Goal: Task Accomplishment & Management: Manage account settings

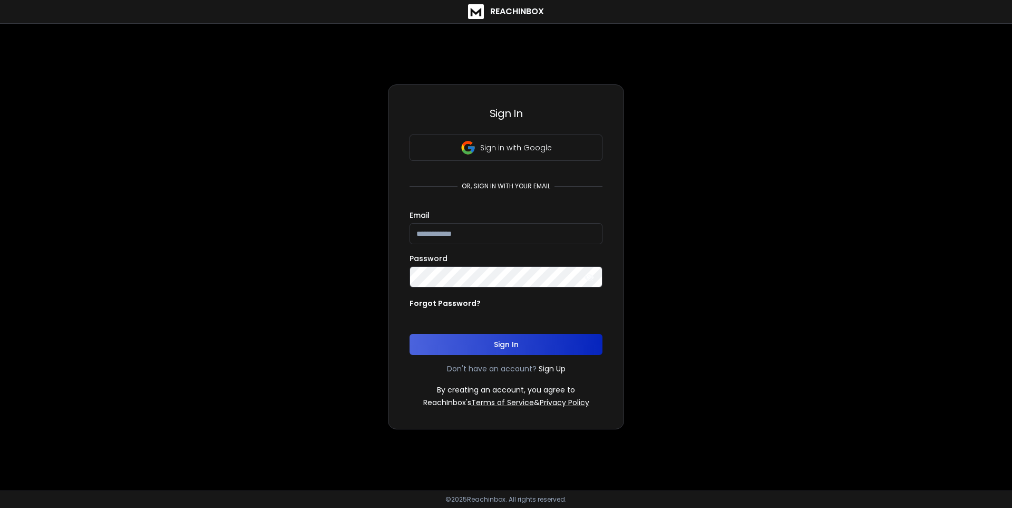
click at [465, 238] on input "email" at bounding box center [506, 233] width 193 height 21
paste input "**********"
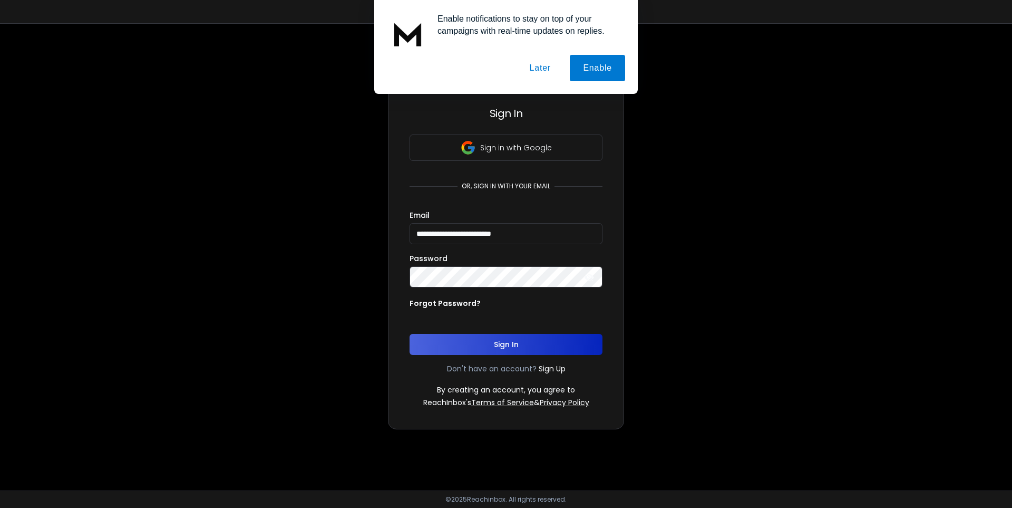
type input "**********"
click at [512, 341] on button "Sign In" at bounding box center [506, 344] width 193 height 21
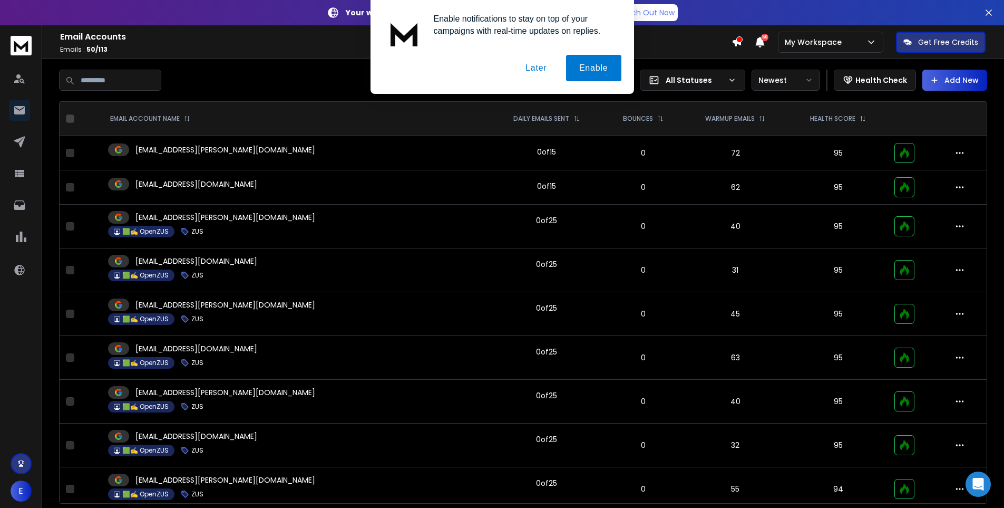
click at [542, 73] on button "Later" at bounding box center [535, 68] width 47 height 26
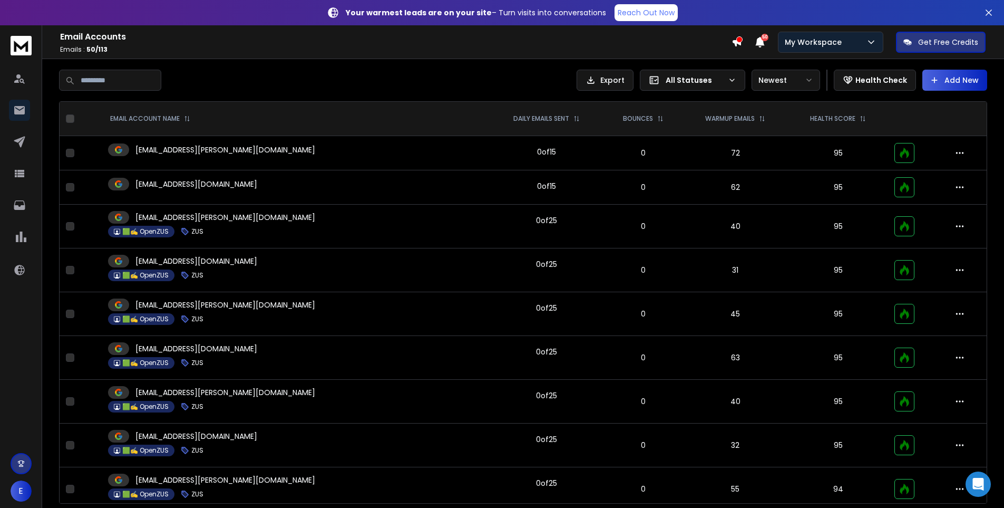
click at [863, 45] on div "My Workspace" at bounding box center [831, 42] width 92 height 11
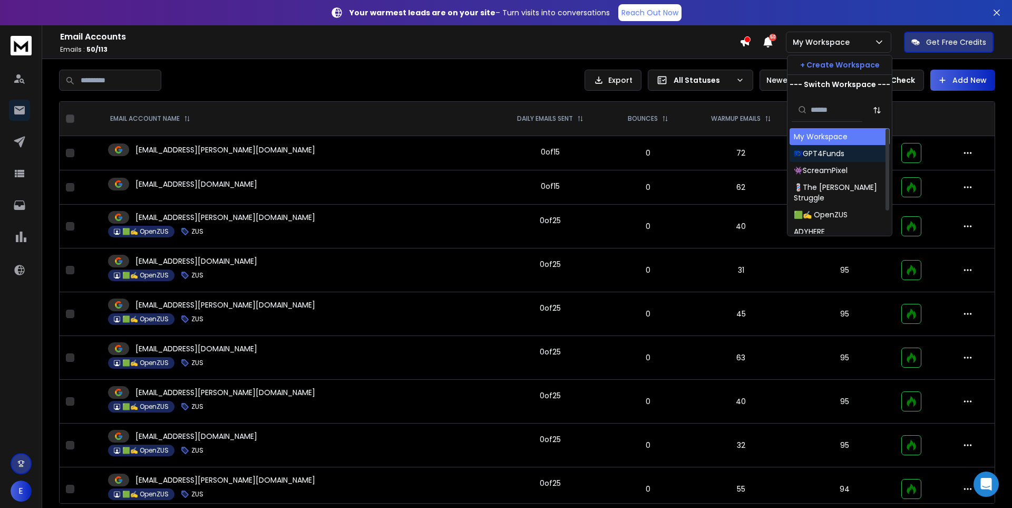
click at [827, 154] on div "🇪🇺GPT4Funds" at bounding box center [819, 153] width 51 height 11
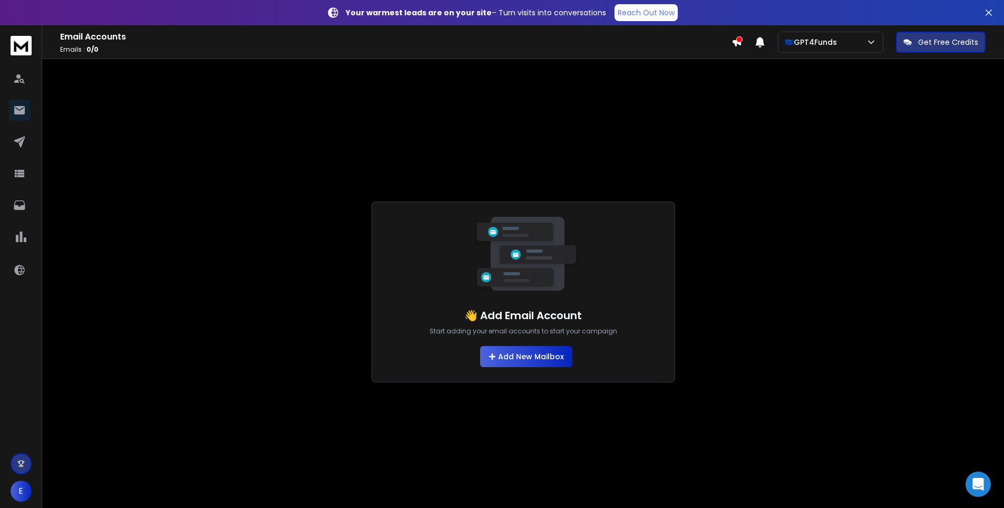
drag, startPoint x: 266, startPoint y: 259, endPoint x: 466, endPoint y: 346, distance: 217.7
click at [267, 259] on div "👋 Add Email Account Start adding your email accounts to start your campaign Add…" at bounding box center [523, 291] width 928 height 181
click at [529, 352] on button "Add New Mailbox" at bounding box center [526, 356] width 92 height 21
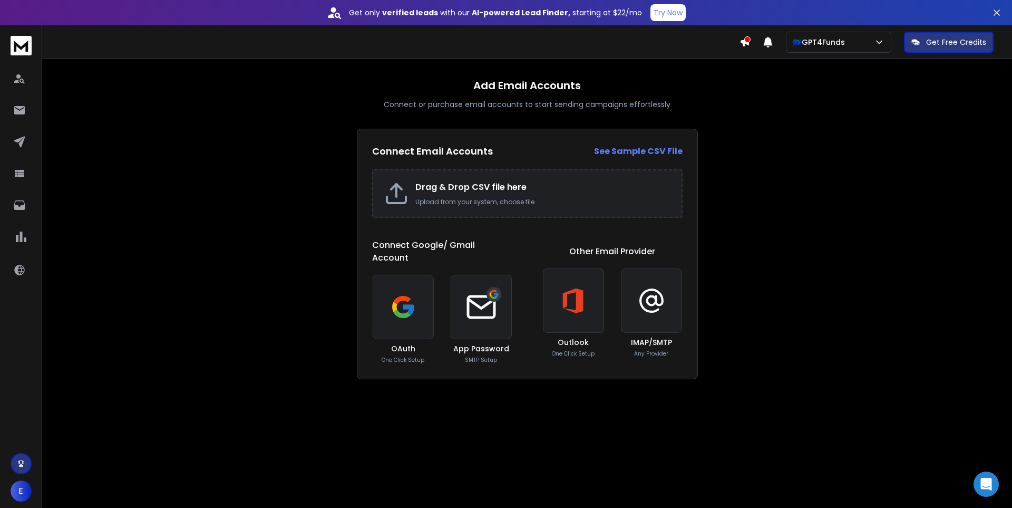
click at [410, 309] on icon at bounding box center [401, 313] width 17 height 9
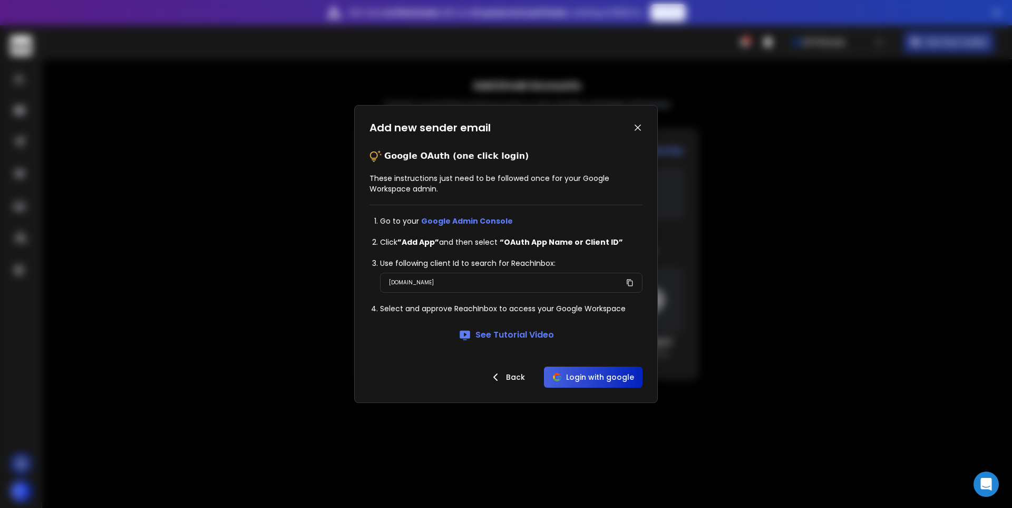
click at [627, 283] on icon at bounding box center [630, 282] width 6 height 7
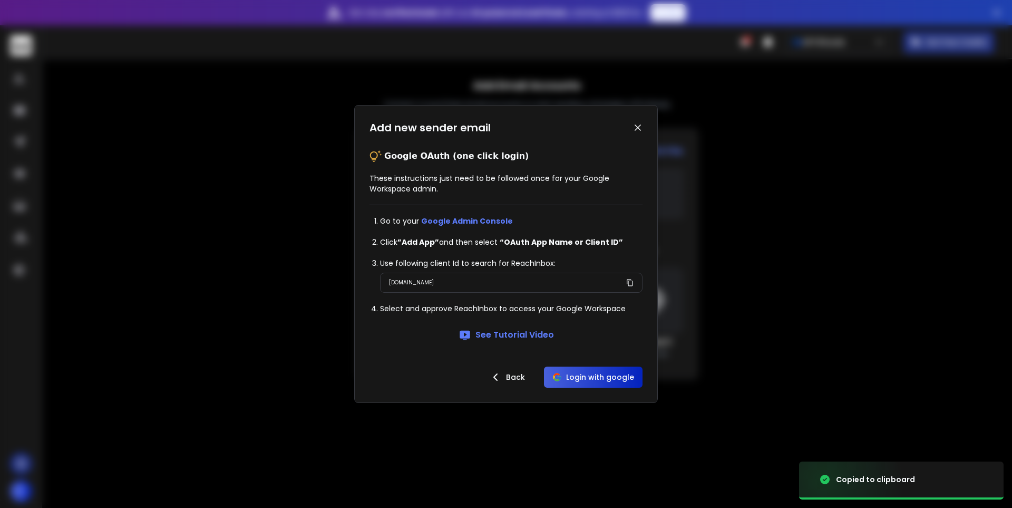
click at [630, 286] on icon at bounding box center [630, 282] width 6 height 7
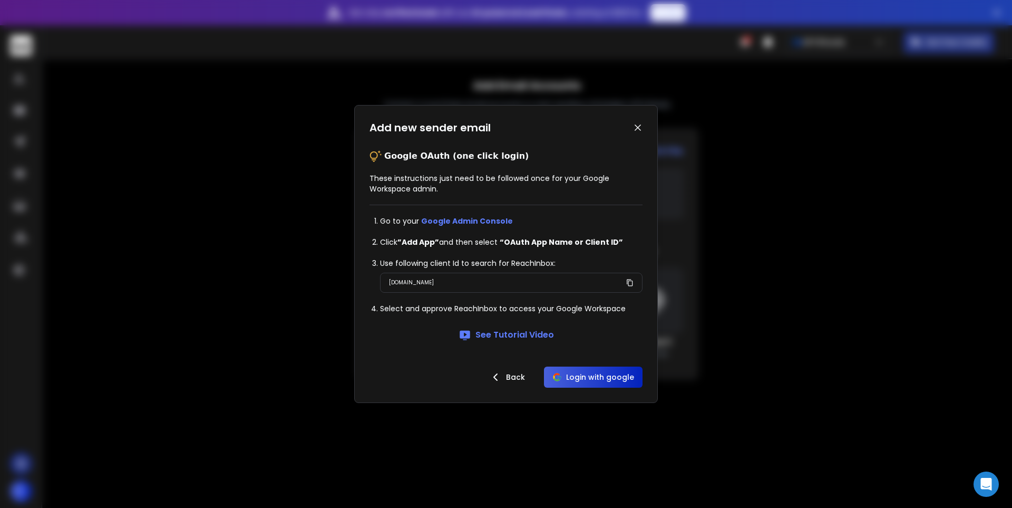
click at [596, 384] on button "Login with google" at bounding box center [593, 376] width 99 height 21
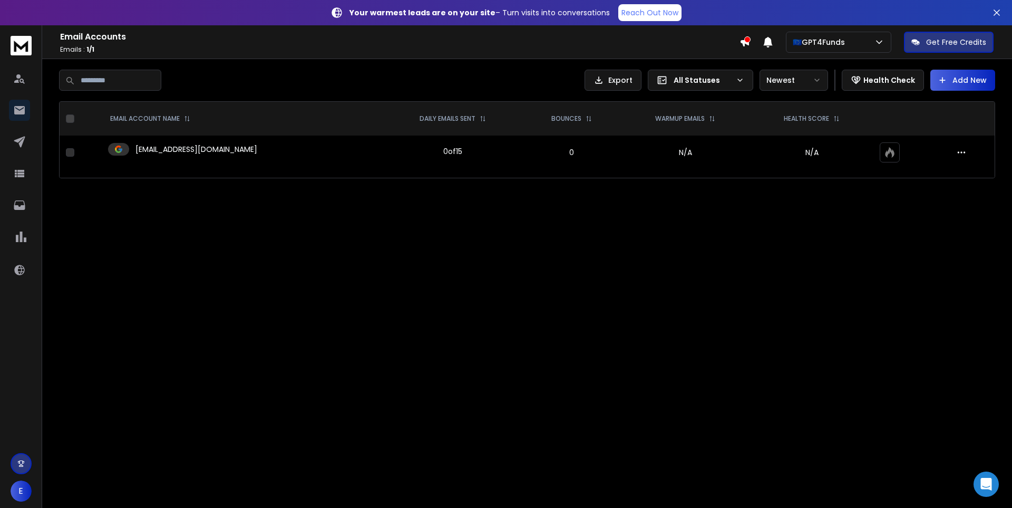
click at [961, 151] on icon at bounding box center [961, 152] width 9 height 9
click at [944, 192] on div "Mailbox Settings" at bounding box center [949, 191] width 73 height 17
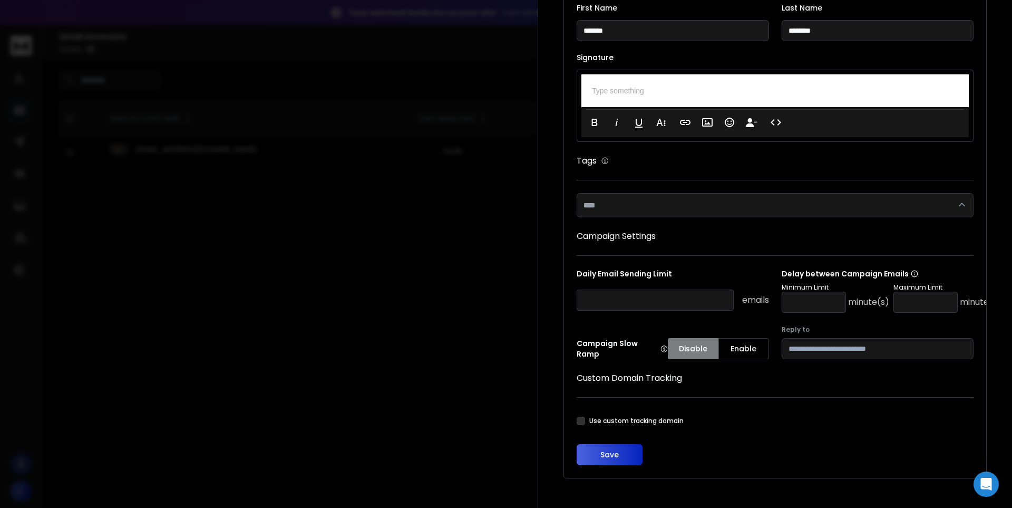
scroll to position [132, 0]
click at [625, 416] on label "Use custom tracking domain" at bounding box center [636, 420] width 94 height 8
click at [578, 416] on button "Reply to" at bounding box center [581, 420] width 8 height 8
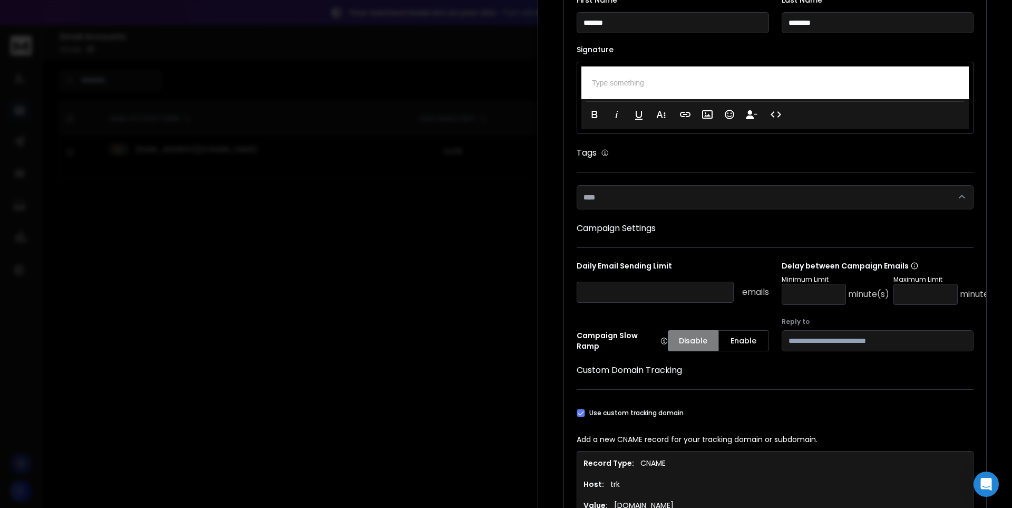
click at [485, 240] on div at bounding box center [506, 254] width 1012 height 508
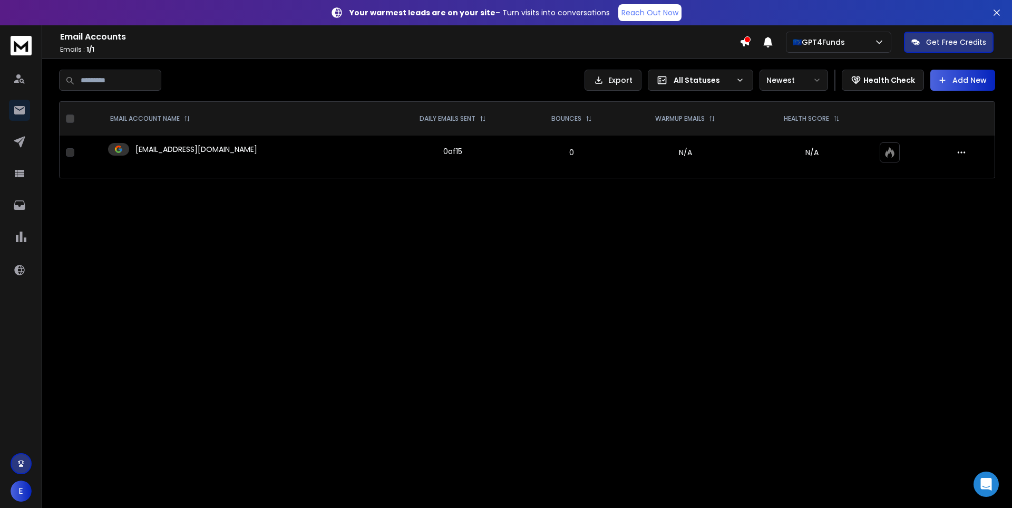
click at [969, 150] on button at bounding box center [961, 152] width 53 height 18
click at [948, 180] on div "Warmup Settings" at bounding box center [949, 174] width 73 height 17
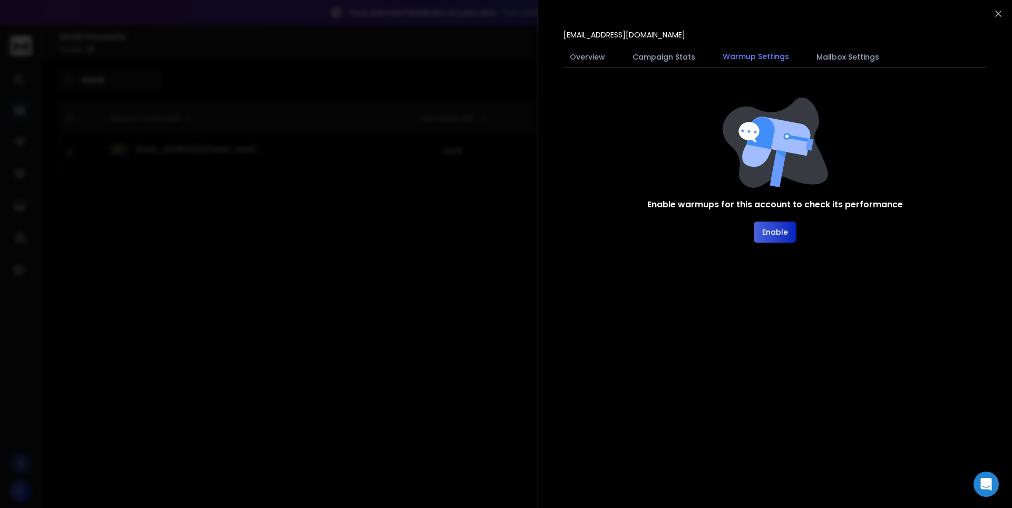
click at [786, 234] on button "Enable" at bounding box center [775, 231] width 43 height 21
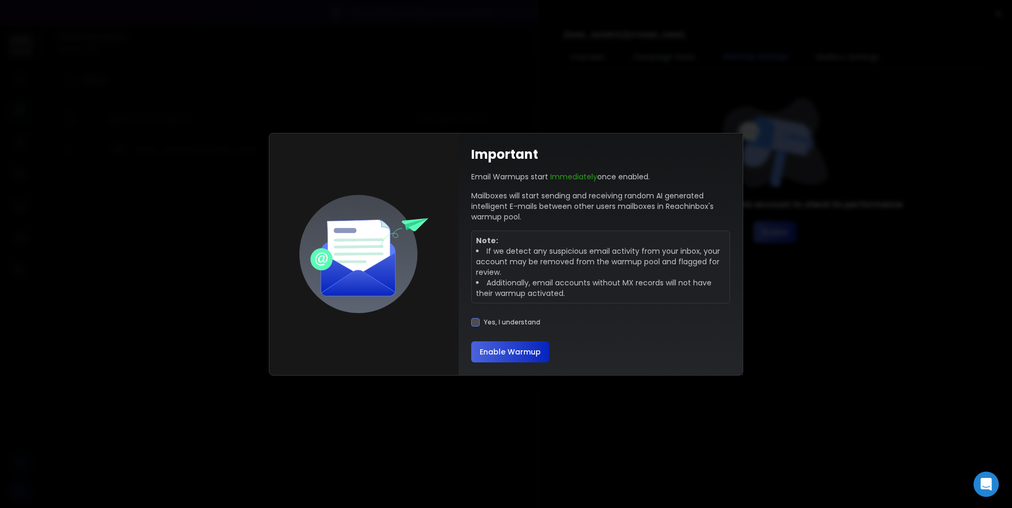
click at [520, 322] on label "Yes, I understand" at bounding box center [512, 322] width 56 height 8
drag, startPoint x: 521, startPoint y: 348, endPoint x: 504, endPoint y: 333, distance: 22.8
click at [519, 343] on button "Enable Warmup" at bounding box center [510, 351] width 78 height 21
click at [475, 322] on button "Yes, I understand" at bounding box center [475, 322] width 8 height 8
click at [508, 349] on button "Enable Warmup" at bounding box center [510, 351] width 78 height 21
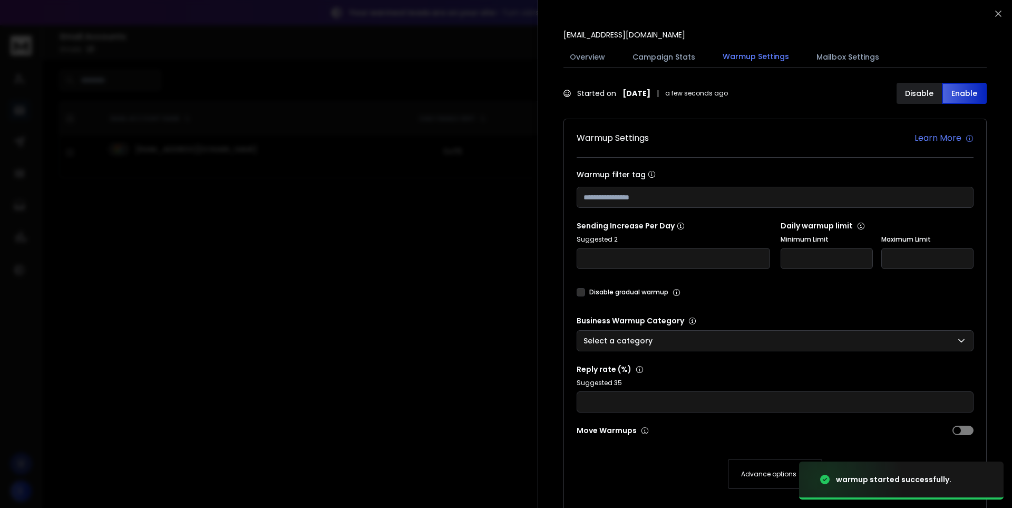
type input "**********"
type input "*"
type input "**"
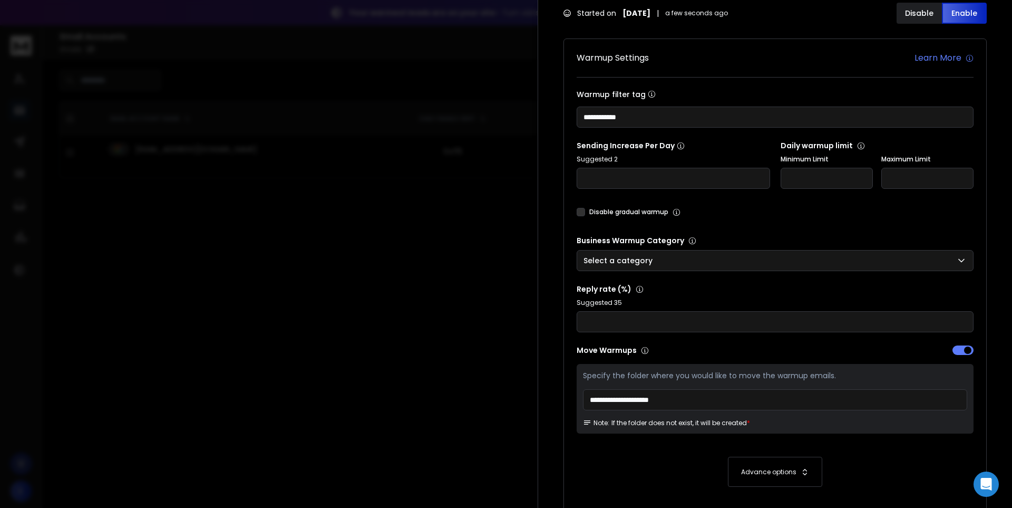
scroll to position [105, 0]
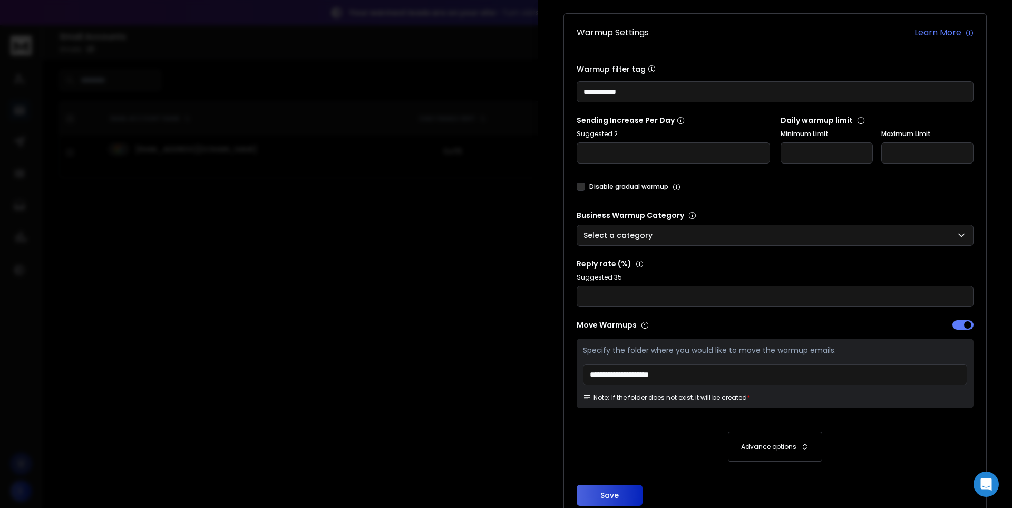
click at [472, 275] on div at bounding box center [506, 254] width 1012 height 508
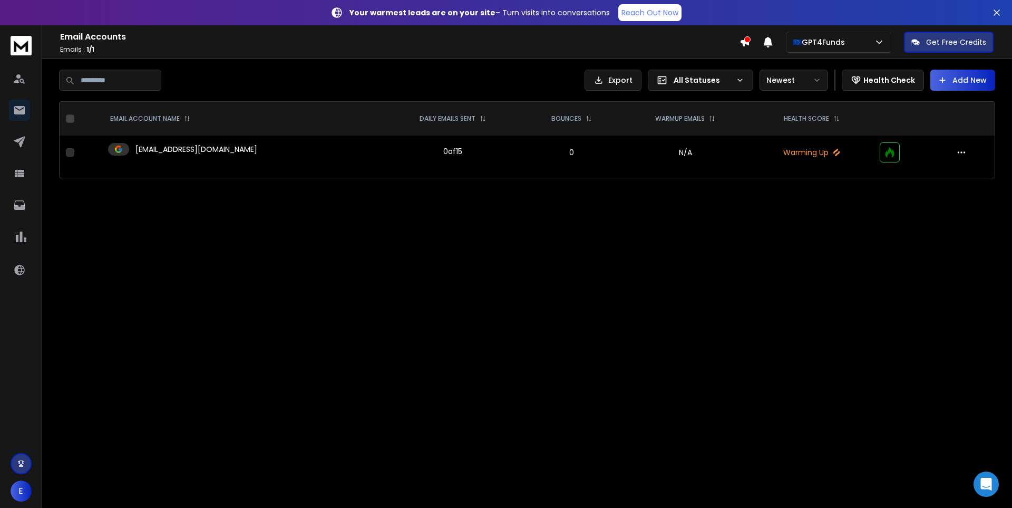
click at [889, 153] on icon at bounding box center [889, 152] width 9 height 11
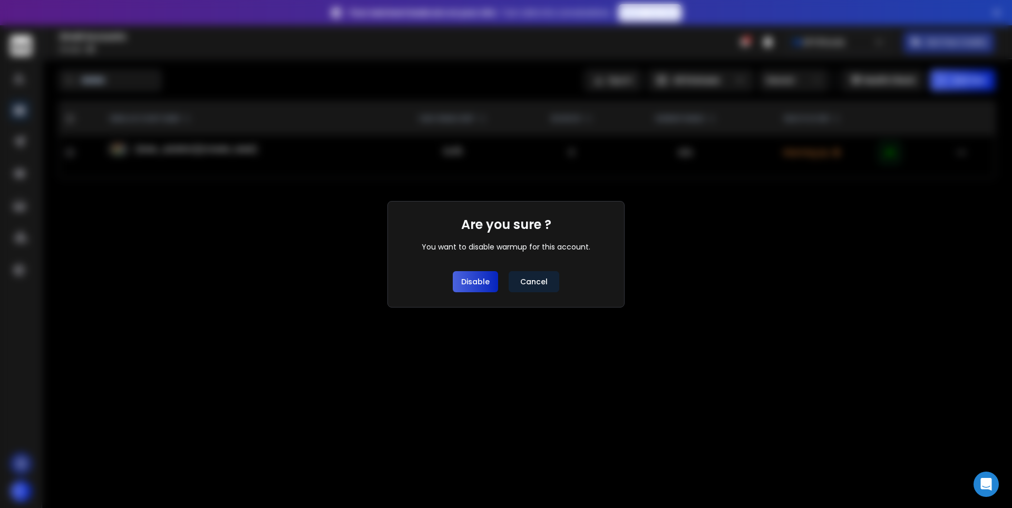
click at [482, 278] on button "Disable" at bounding box center [475, 281] width 45 height 21
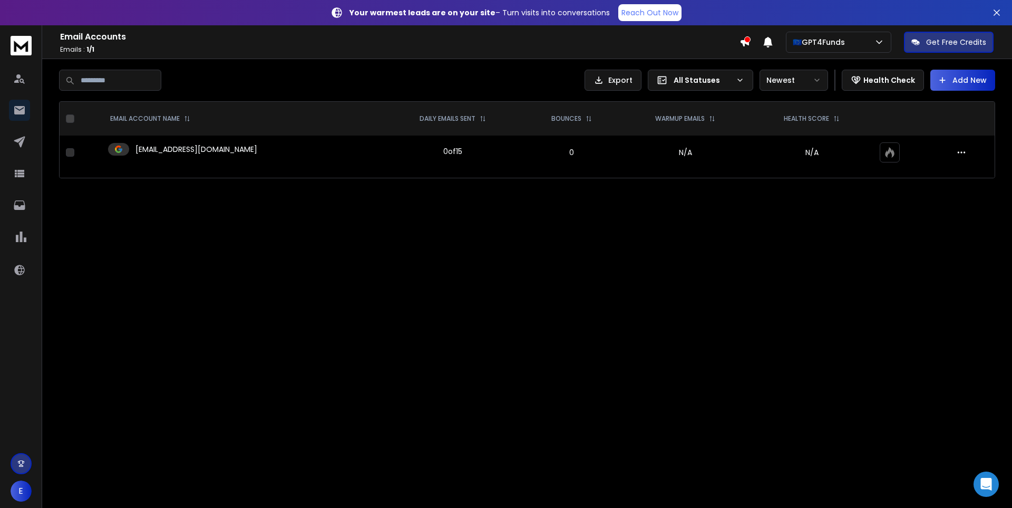
click at [964, 155] on icon at bounding box center [961, 152] width 9 height 9
click at [940, 192] on div "Mailbox Settings" at bounding box center [949, 191] width 73 height 17
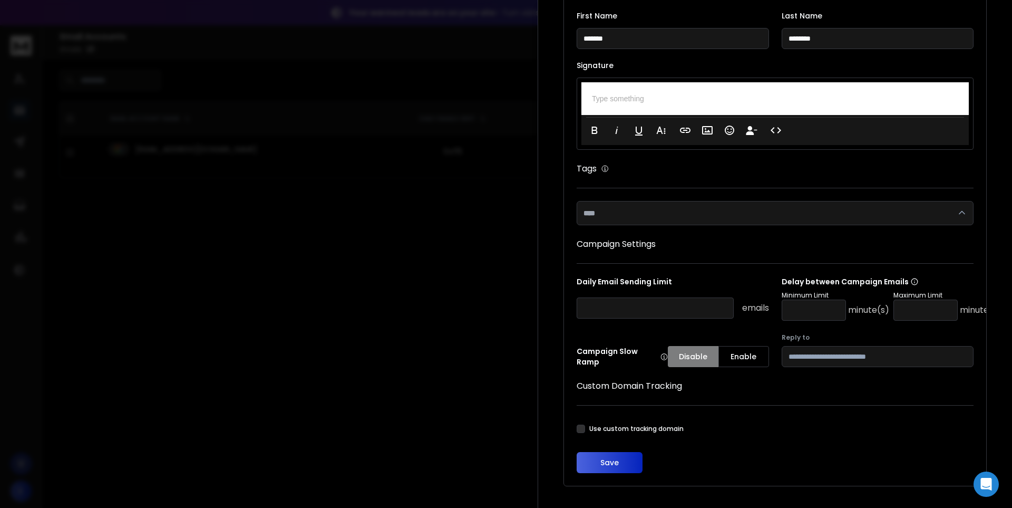
scroll to position [132, 0]
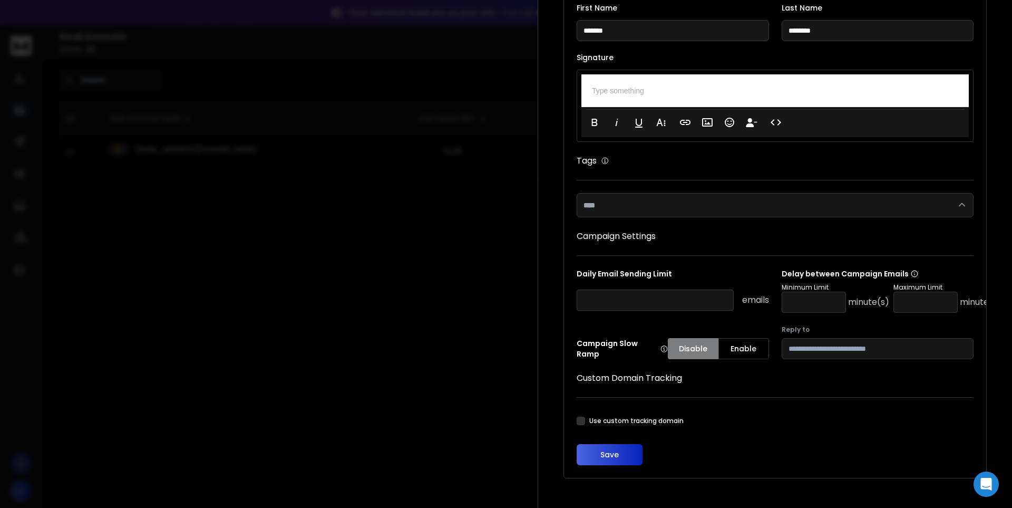
click at [667, 416] on label "Use custom tracking domain" at bounding box center [636, 420] width 94 height 8
click at [581, 416] on button "Reply to" at bounding box center [581, 420] width 8 height 8
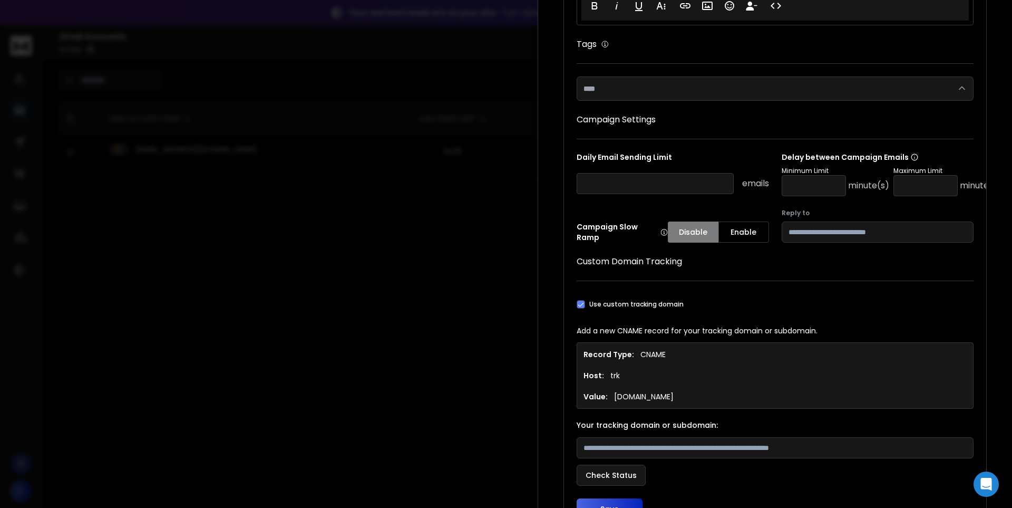
scroll to position [290, 0]
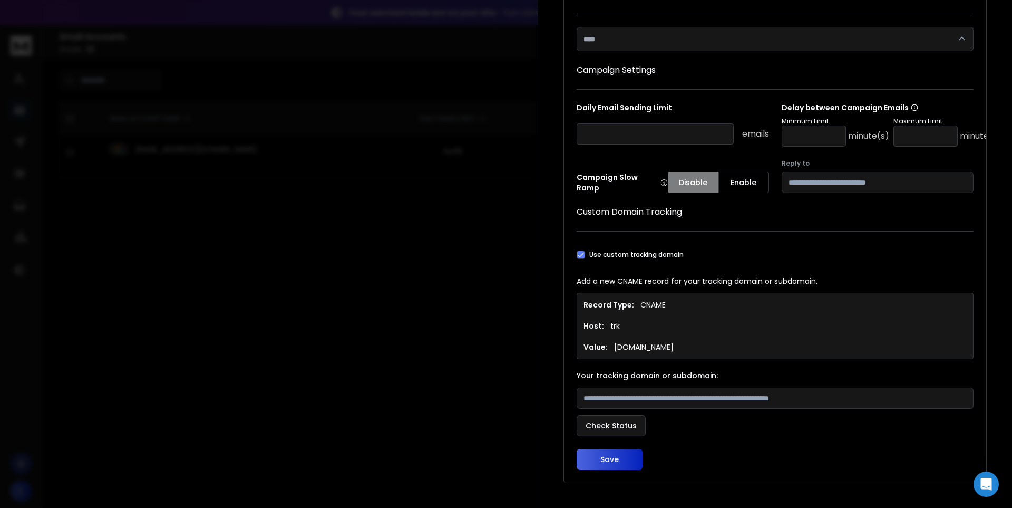
drag, startPoint x: 682, startPoint y: 342, endPoint x: 612, endPoint y: 344, distance: 69.6
click at [612, 344] on div "Value: custom.trkly.net" at bounding box center [775, 347] width 383 height 11
copy p "custom.trkly.net"
drag, startPoint x: 471, startPoint y: 304, endPoint x: 465, endPoint y: 300, distance: 6.9
click at [471, 304] on div at bounding box center [506, 254] width 1012 height 508
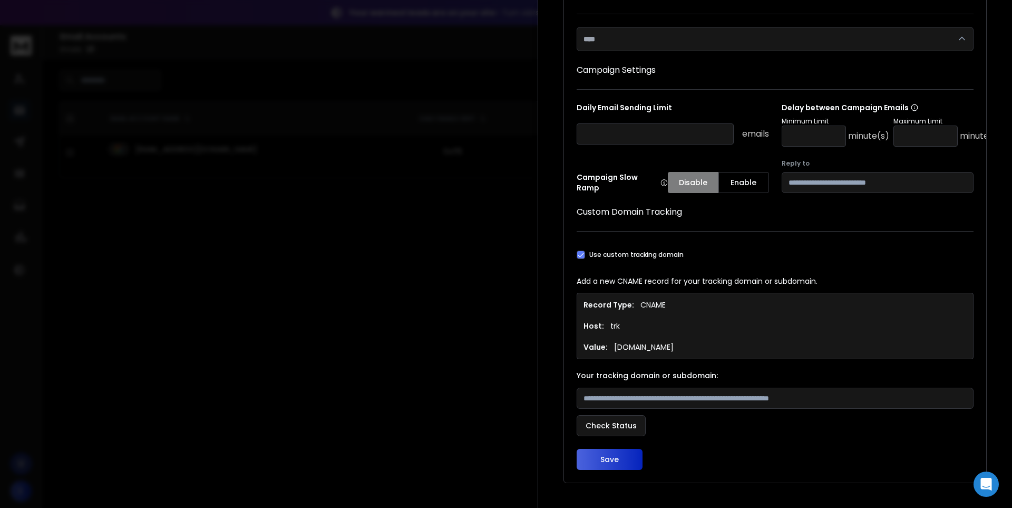
scroll to position [0, 0]
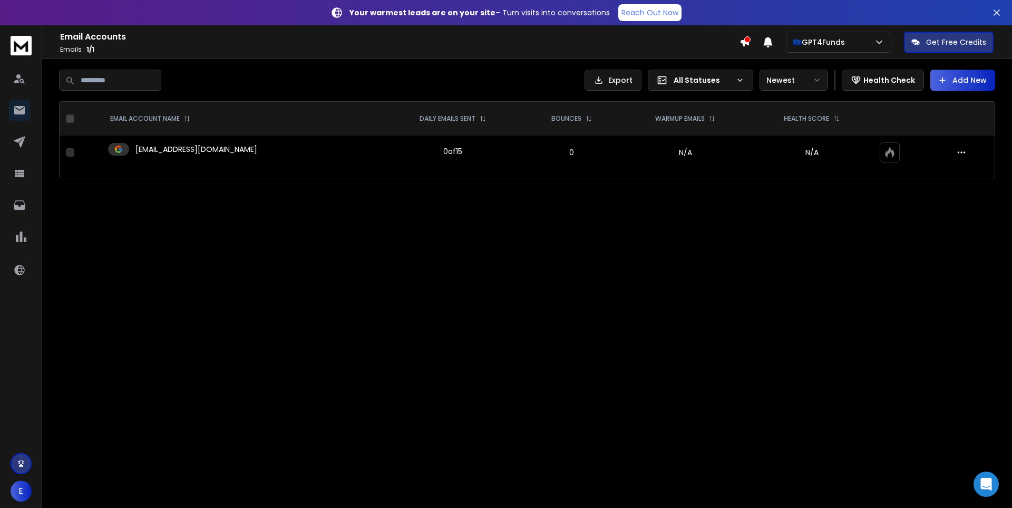
click at [964, 74] on button "Add New" at bounding box center [962, 80] width 65 height 21
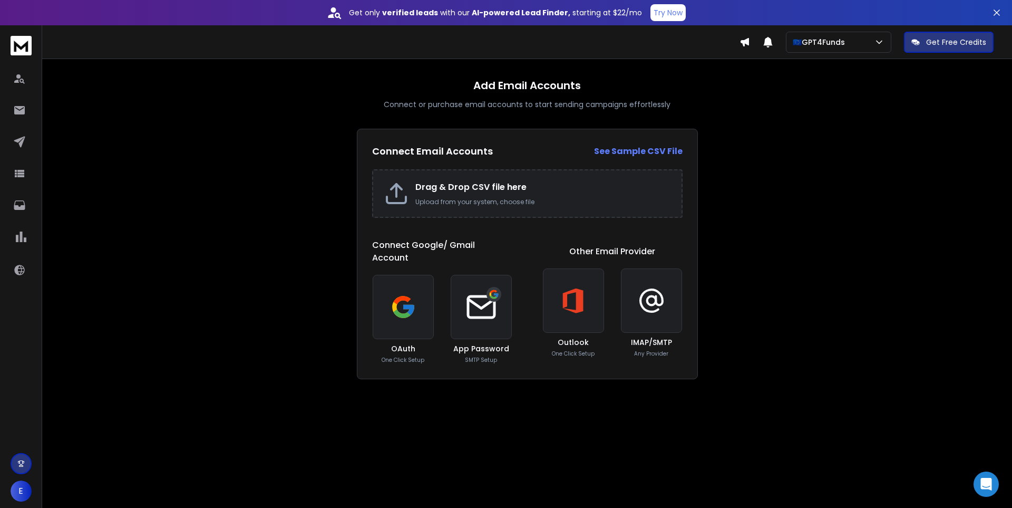
click at [387, 293] on div at bounding box center [403, 307] width 61 height 64
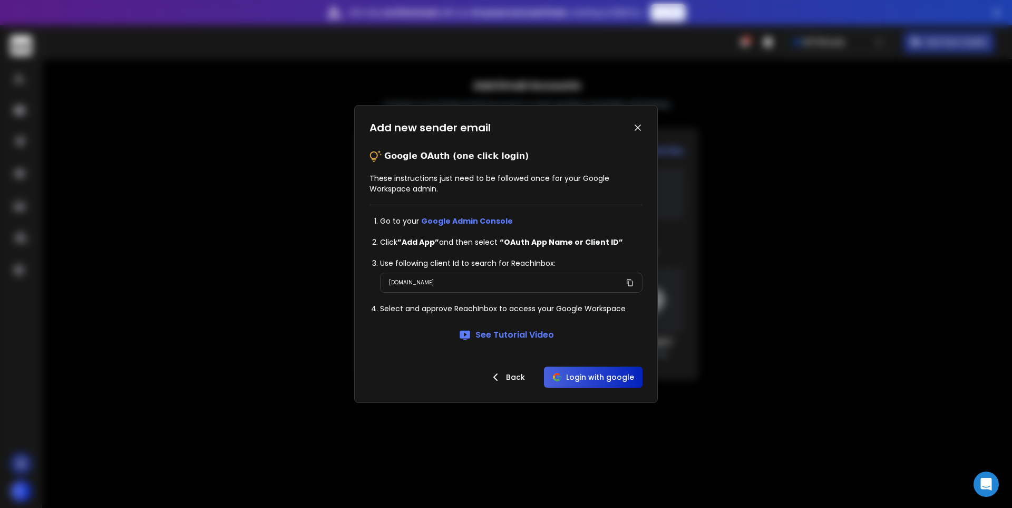
click at [557, 371] on button "Login with google" at bounding box center [593, 376] width 99 height 21
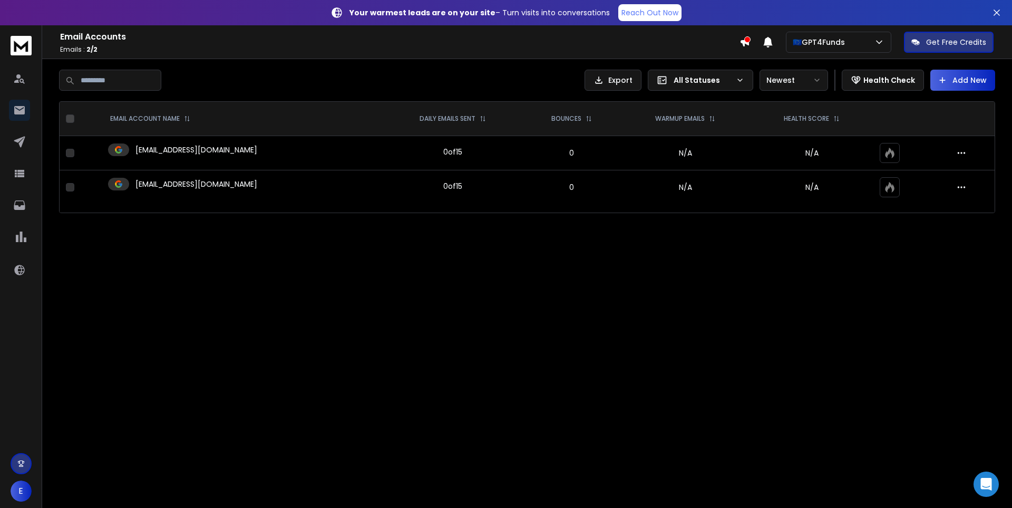
click at [953, 80] on button "Add New" at bounding box center [962, 80] width 65 height 21
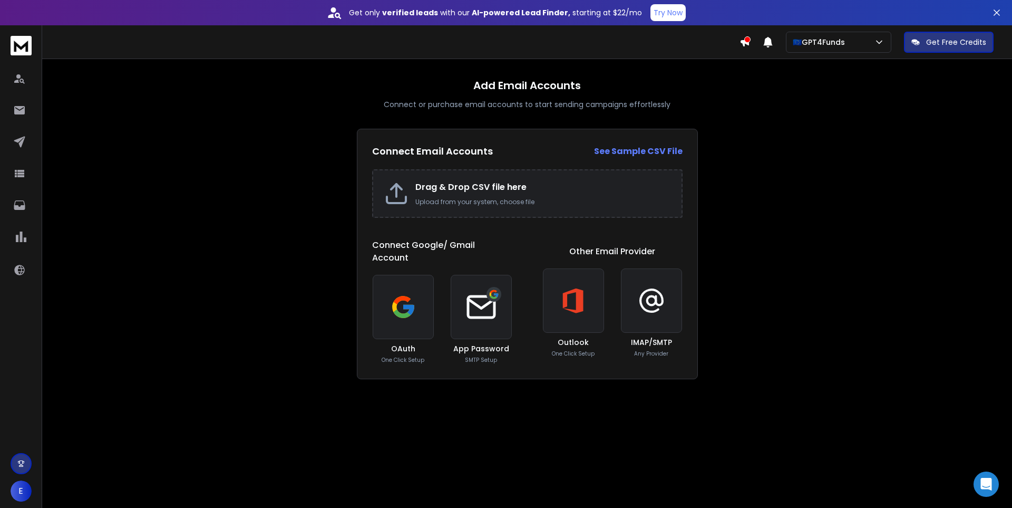
click at [406, 291] on icon at bounding box center [403, 307] width 26 height 32
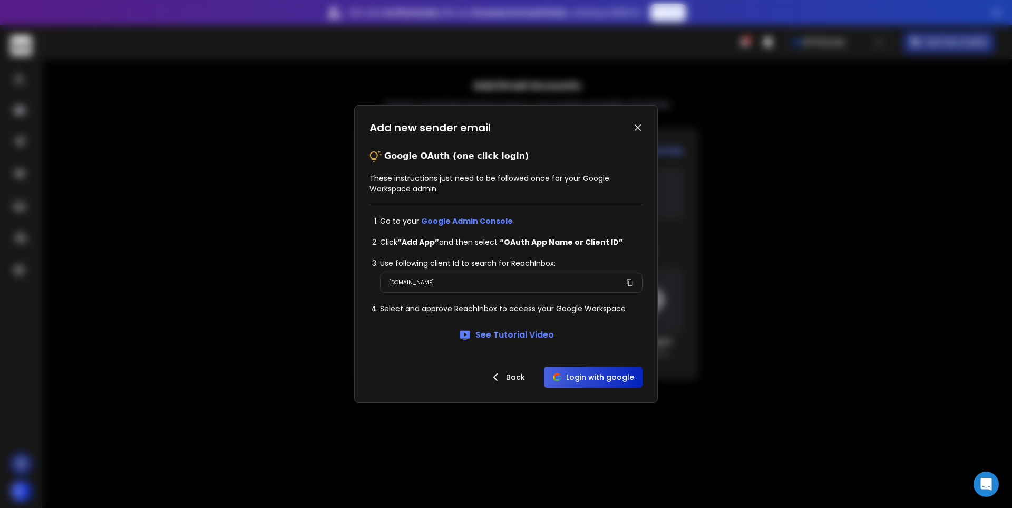
click at [597, 376] on button "Login with google" at bounding box center [593, 376] width 99 height 21
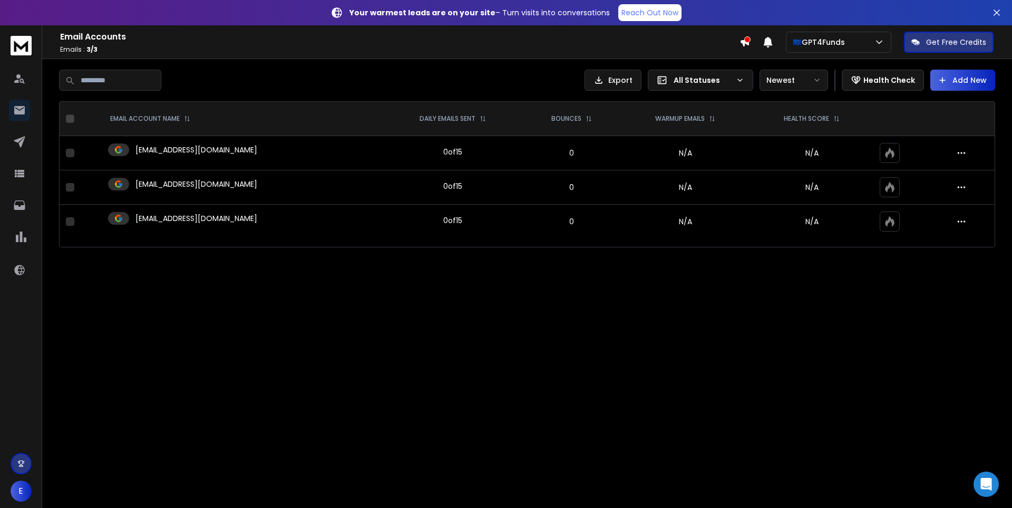
click at [955, 77] on button "Add New" at bounding box center [962, 80] width 65 height 21
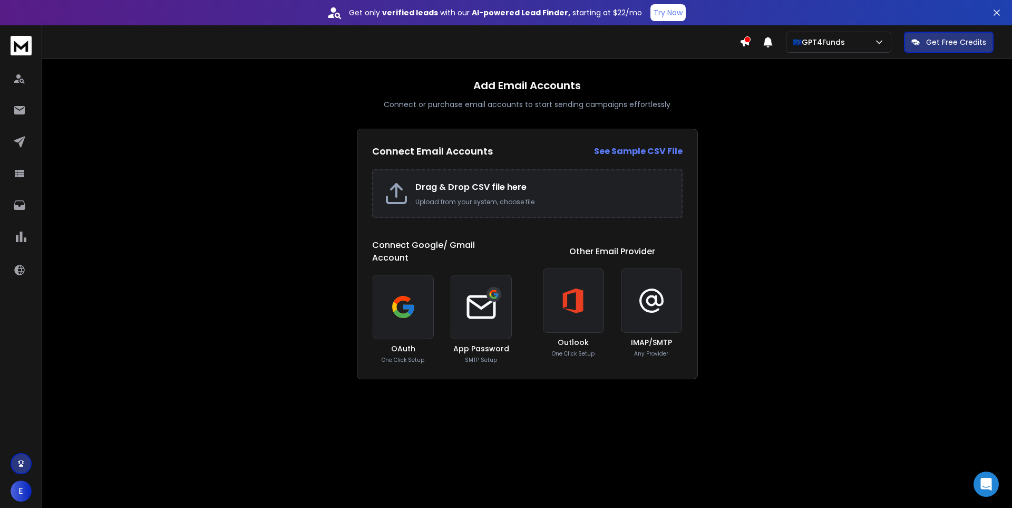
click at [397, 296] on icon at bounding box center [401, 300] width 17 height 8
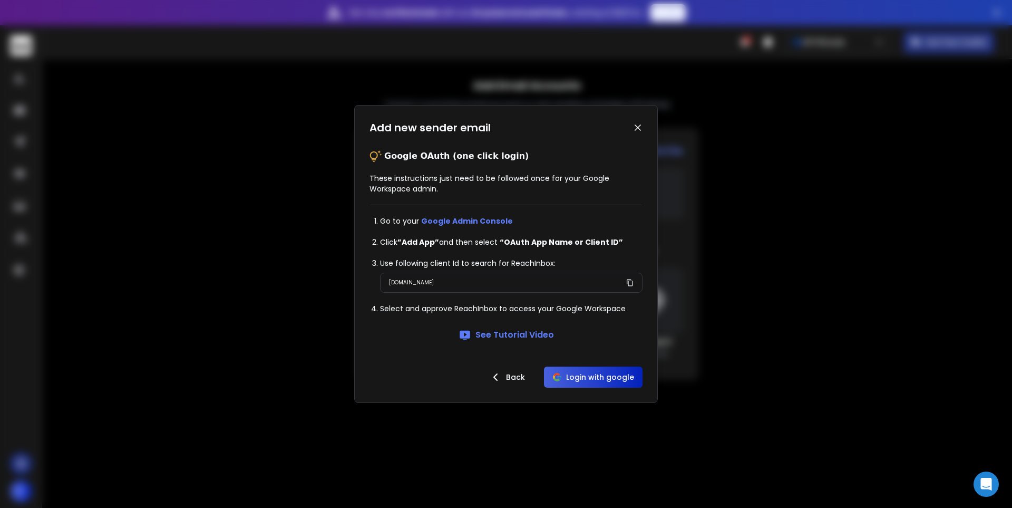
click at [598, 382] on button "Login with google" at bounding box center [593, 376] width 99 height 21
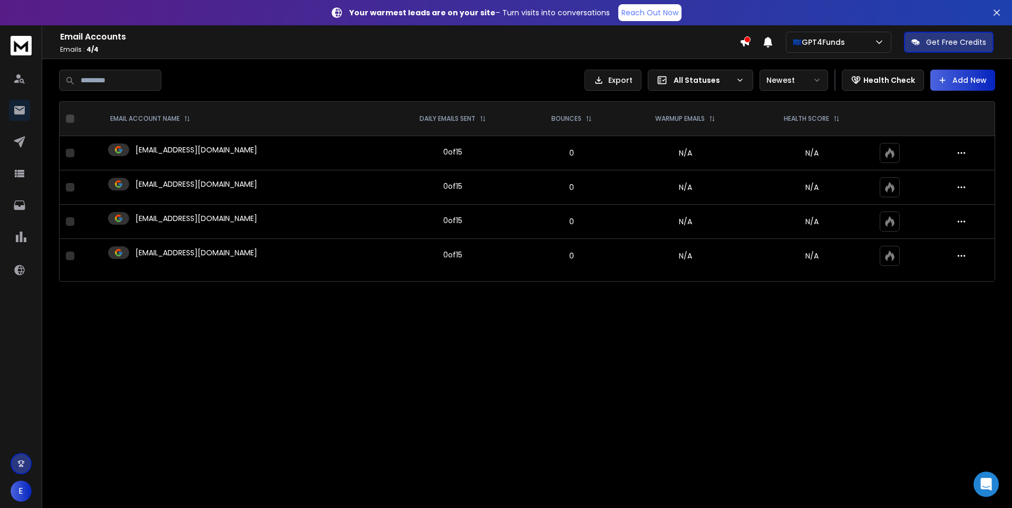
click at [954, 86] on button "Add New" at bounding box center [962, 80] width 65 height 21
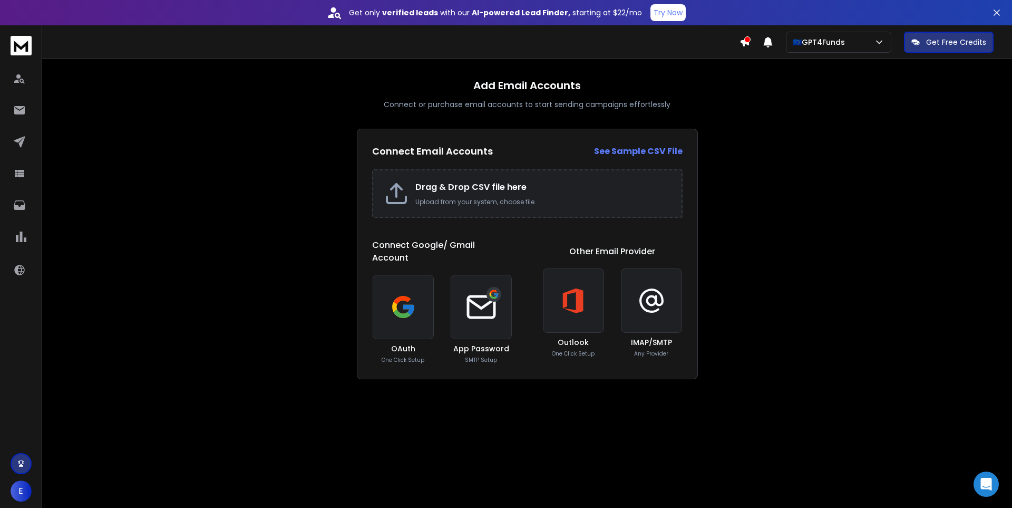
click at [413, 291] on icon at bounding box center [403, 307] width 26 height 32
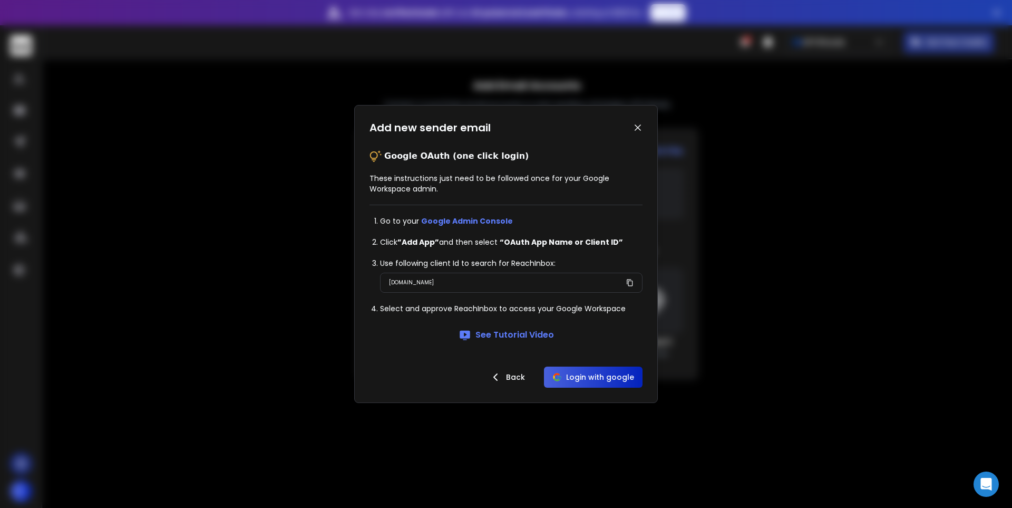
click at [599, 374] on button "Login with google" at bounding box center [593, 376] width 99 height 21
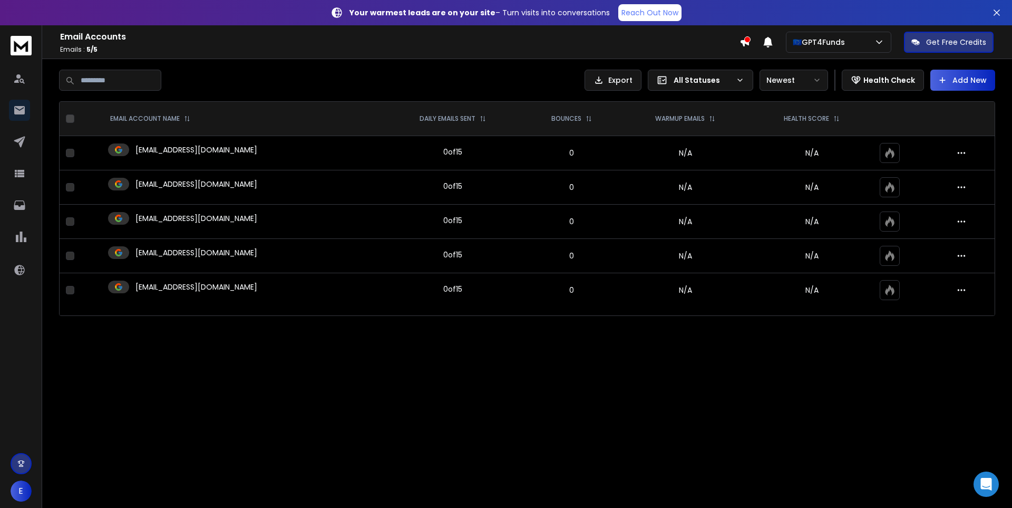
click at [959, 74] on button "Add New" at bounding box center [962, 80] width 65 height 21
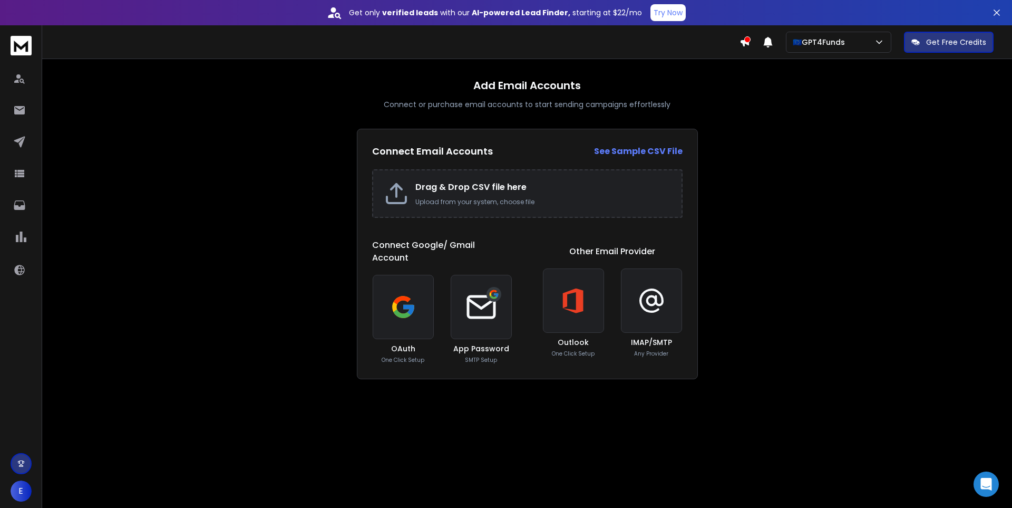
click at [404, 296] on icon at bounding box center [401, 300] width 17 height 8
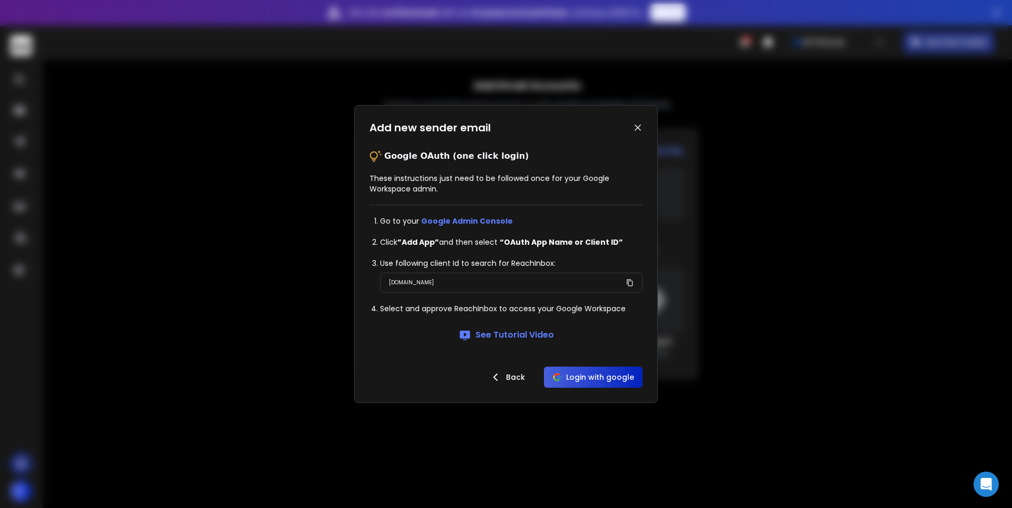
click at [602, 373] on button "Login with google" at bounding box center [593, 376] width 99 height 21
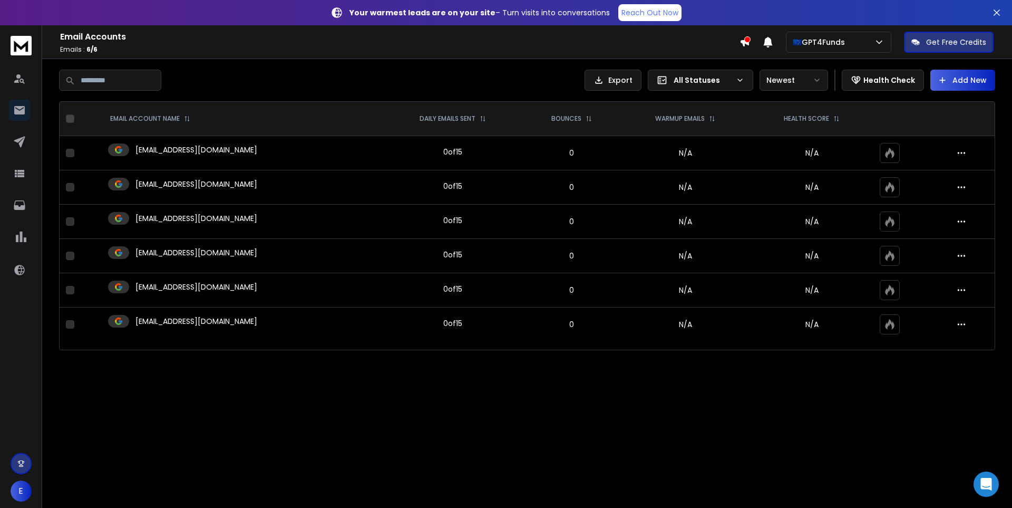
click at [964, 82] on button "Add New" at bounding box center [962, 80] width 65 height 21
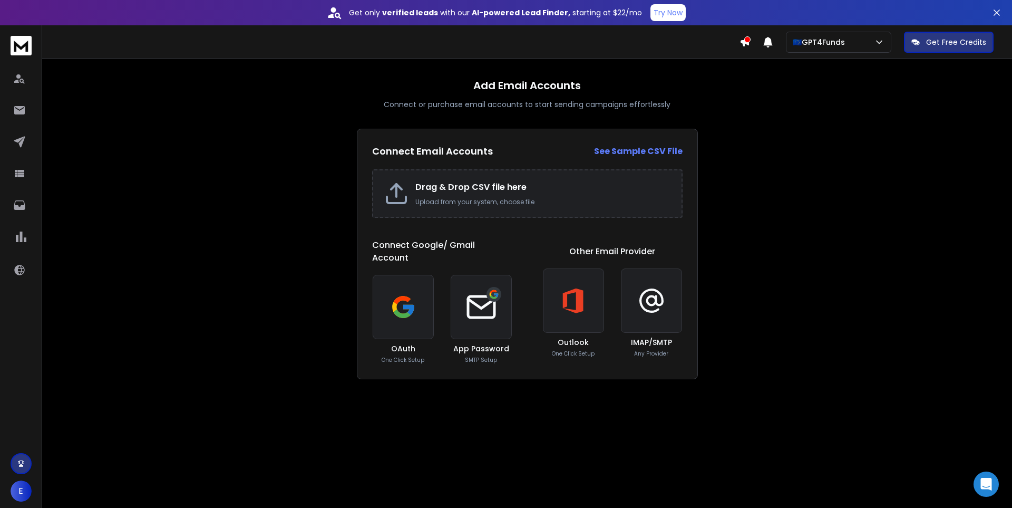
click at [405, 305] on icon at bounding box center [408, 310] width 11 height 11
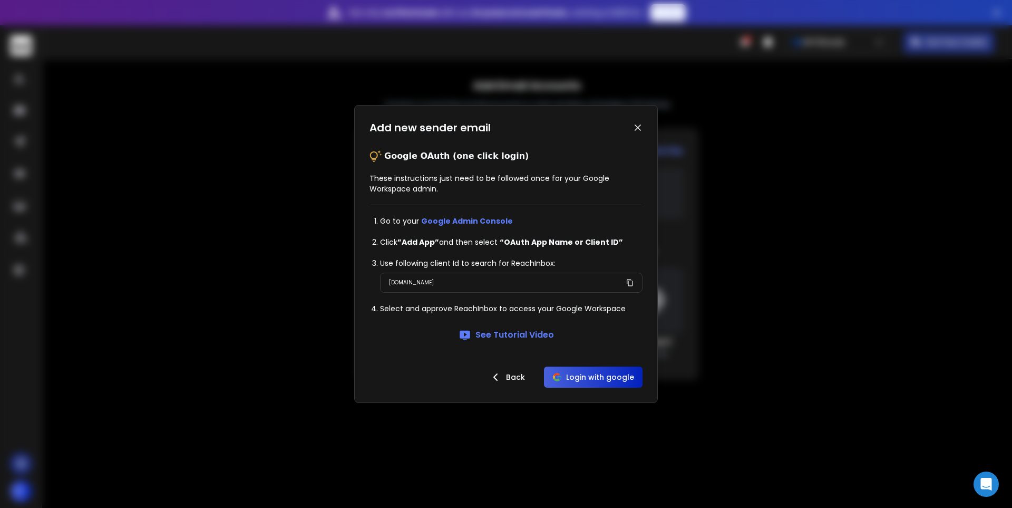
click at [596, 371] on button "Login with google" at bounding box center [593, 376] width 99 height 21
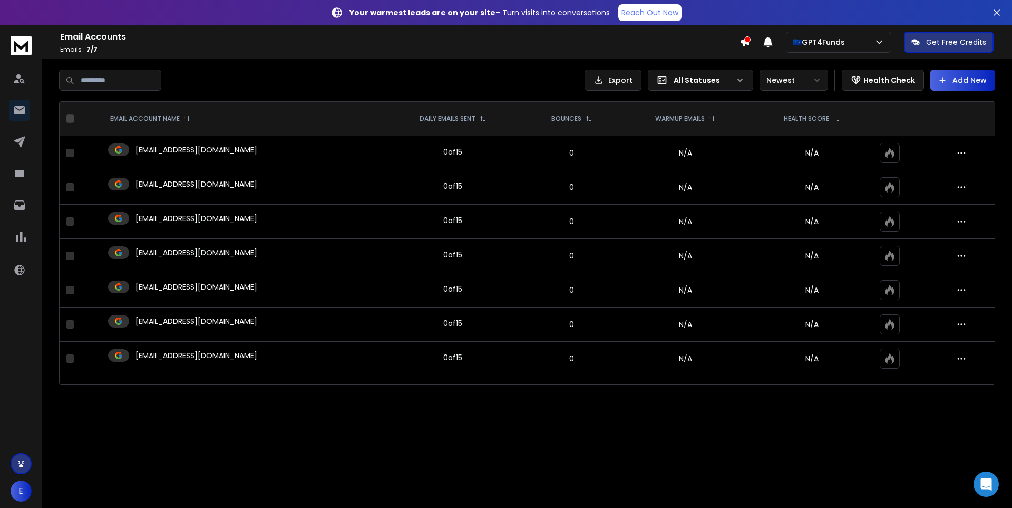
click at [961, 84] on button "Add New" at bounding box center [962, 80] width 65 height 21
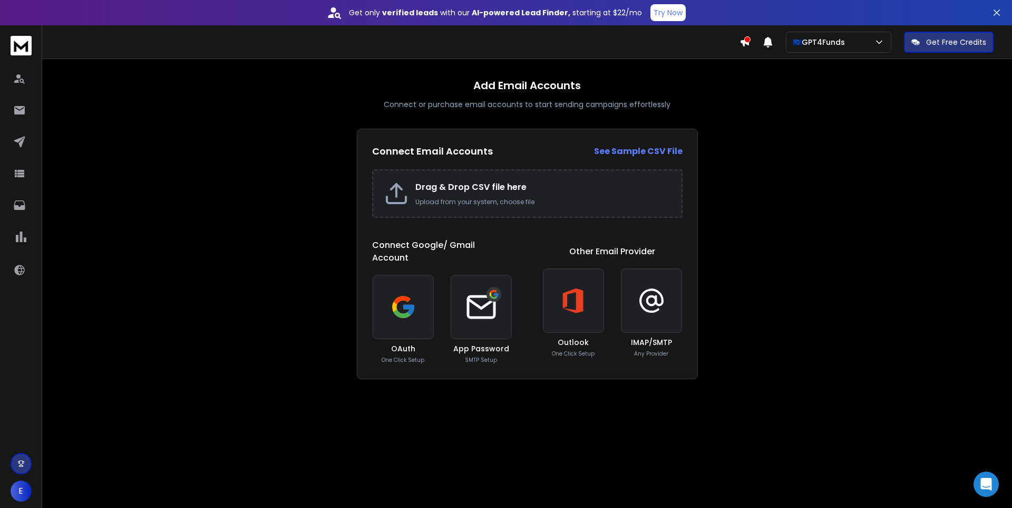
click at [406, 305] on icon at bounding box center [408, 310] width 11 height 11
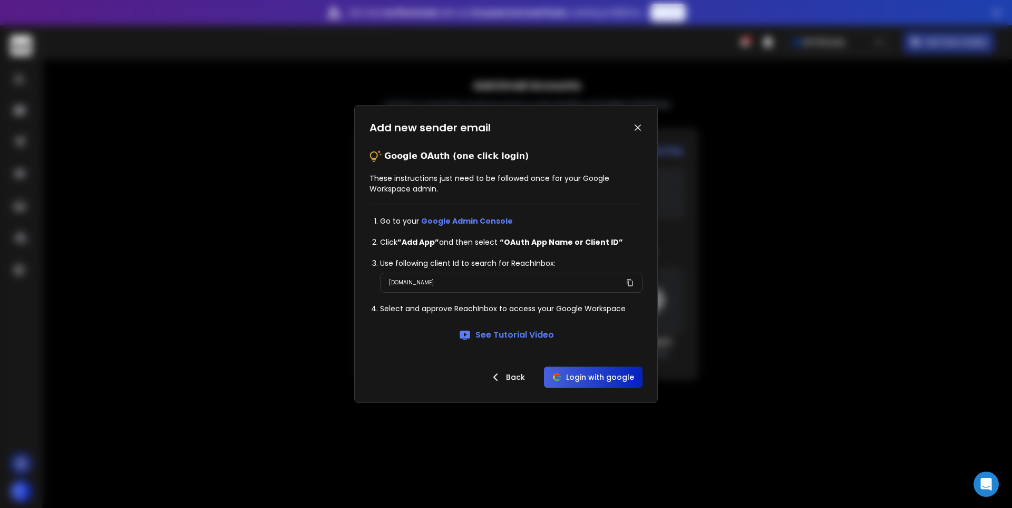
click at [589, 373] on button "Login with google" at bounding box center [593, 376] width 99 height 21
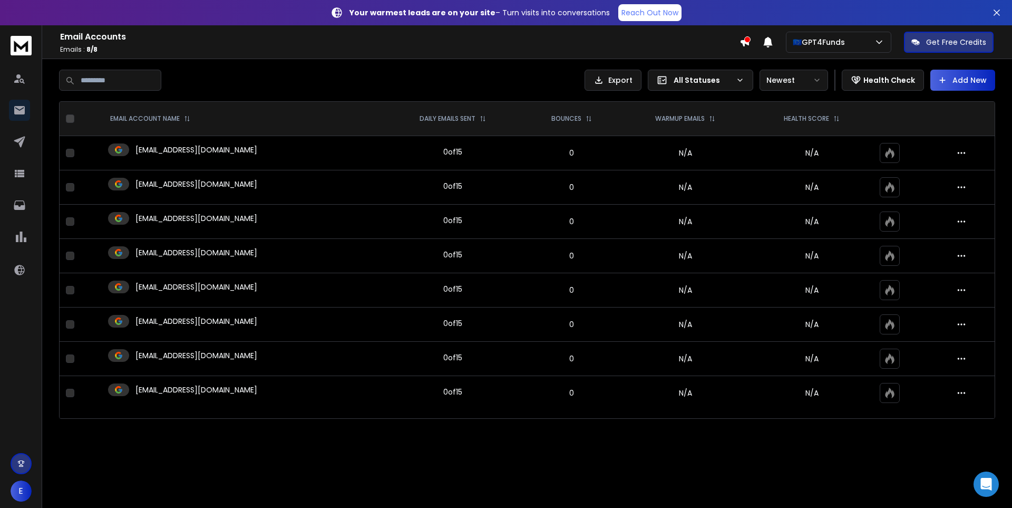
click at [969, 88] on button "Add New" at bounding box center [962, 80] width 65 height 21
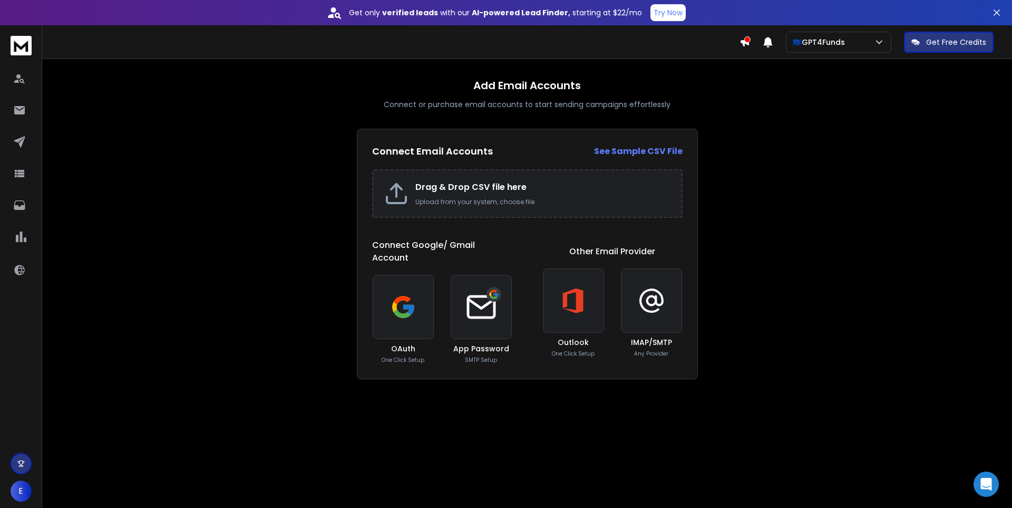
click at [406, 305] on icon at bounding box center [408, 310] width 11 height 11
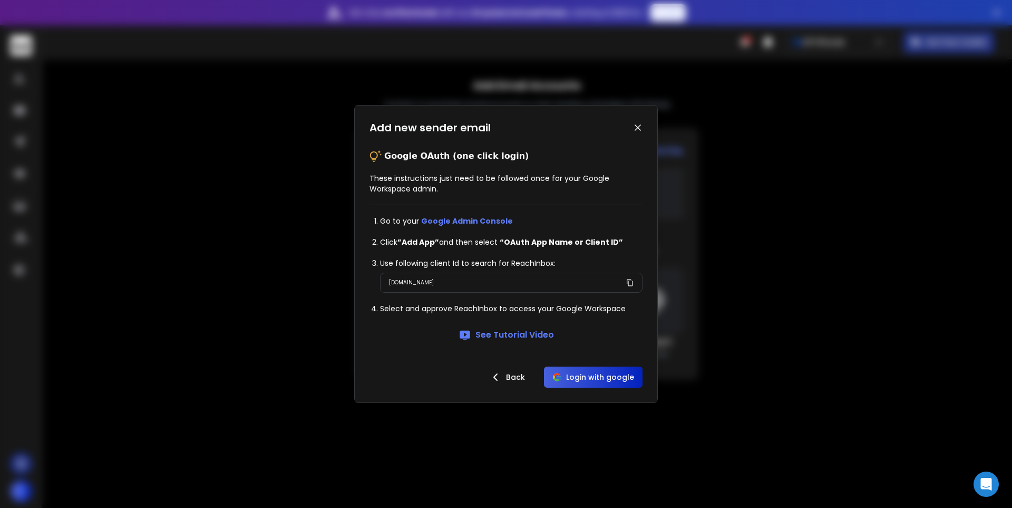
click at [599, 370] on button "Login with google" at bounding box center [593, 376] width 99 height 21
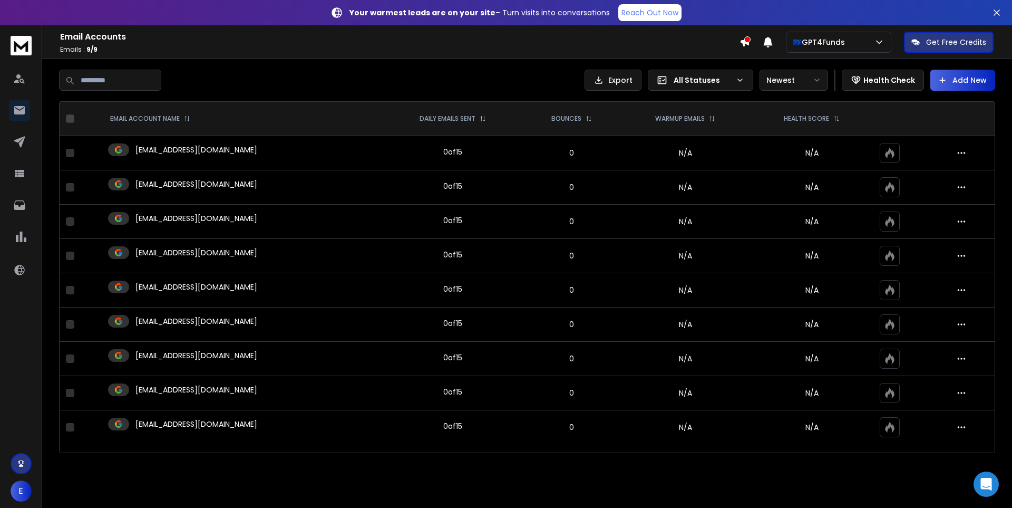
click at [945, 80] on icon at bounding box center [942, 80] width 6 height 6
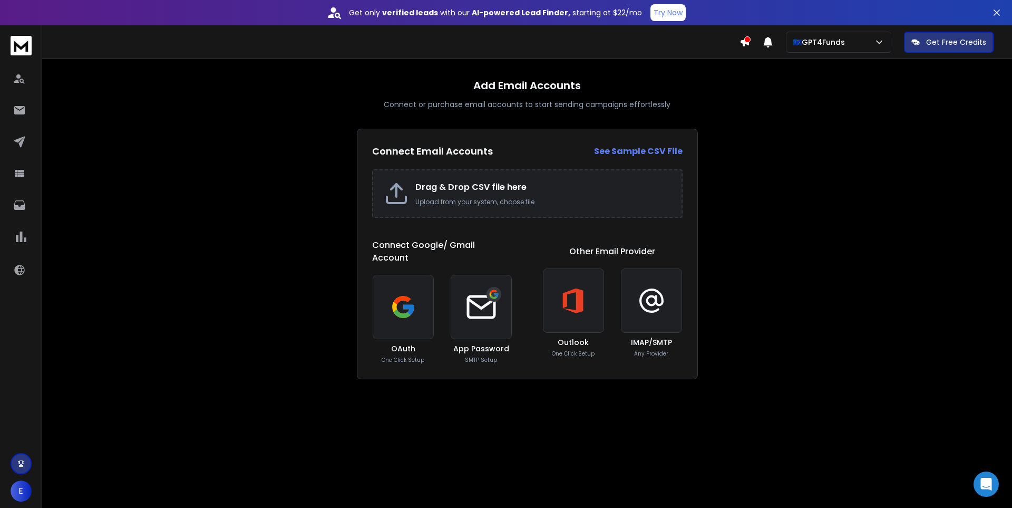
click at [414, 291] on icon at bounding box center [403, 307] width 26 height 32
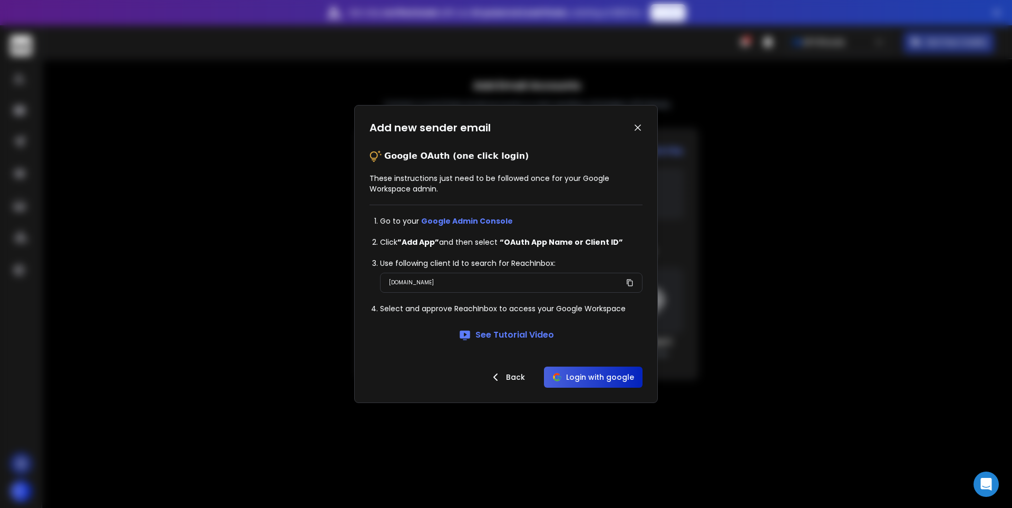
click at [616, 373] on button "Login with google" at bounding box center [593, 376] width 99 height 21
